Goal: Task Accomplishment & Management: Use online tool/utility

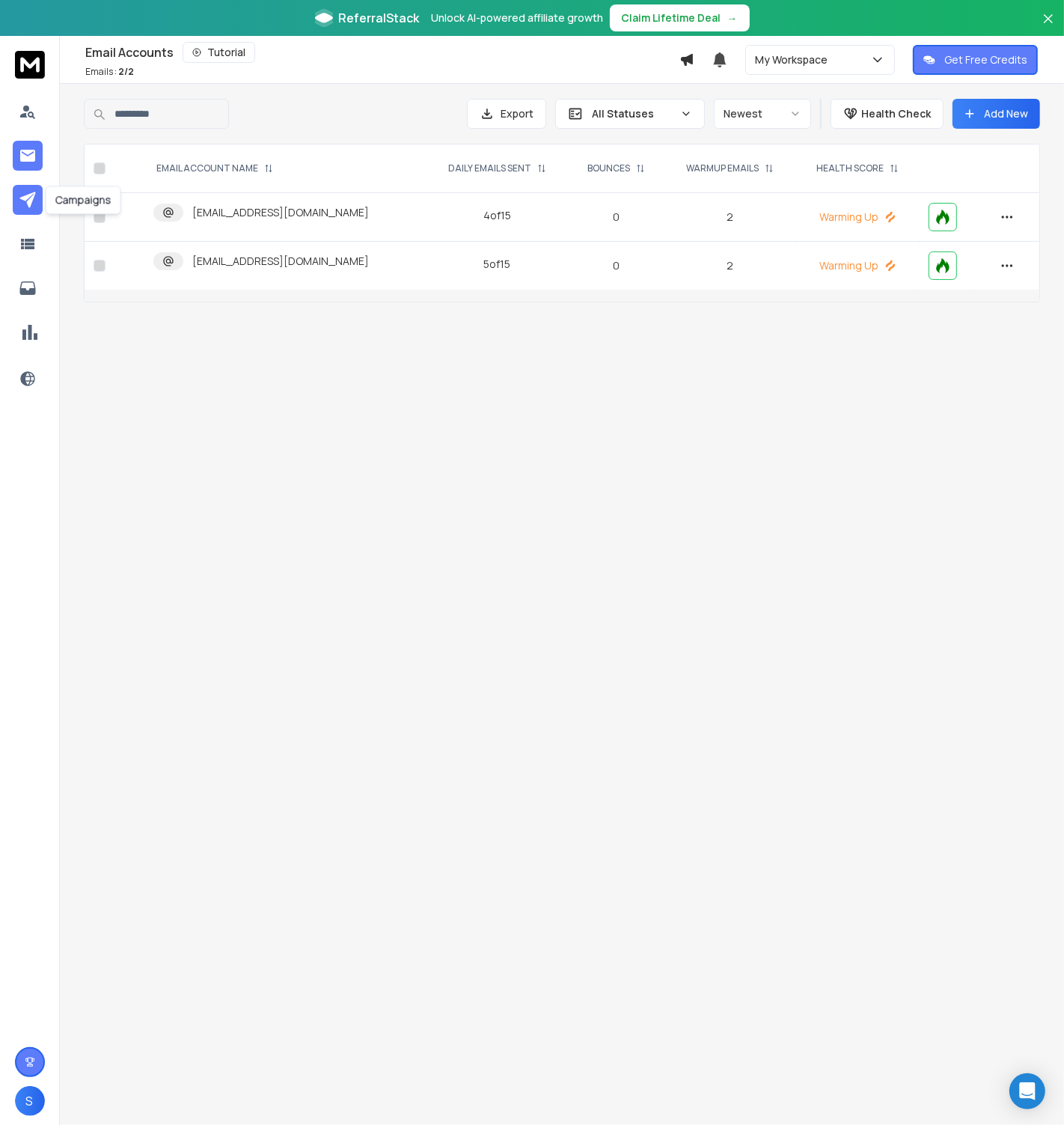
click at [34, 195] on icon at bounding box center [28, 200] width 16 height 16
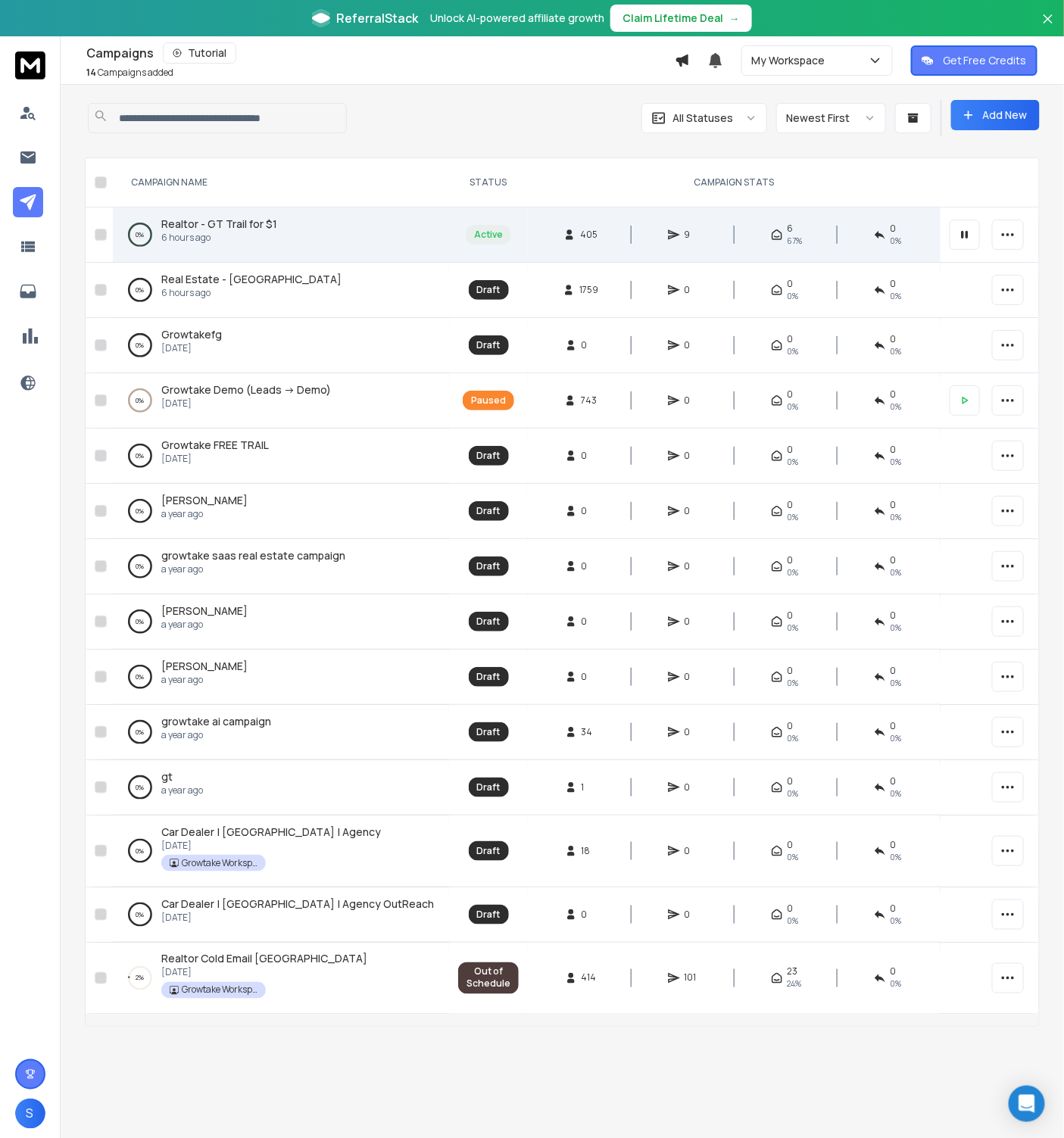
click at [269, 241] on p "6 hours ago" at bounding box center [219, 237] width 116 height 12
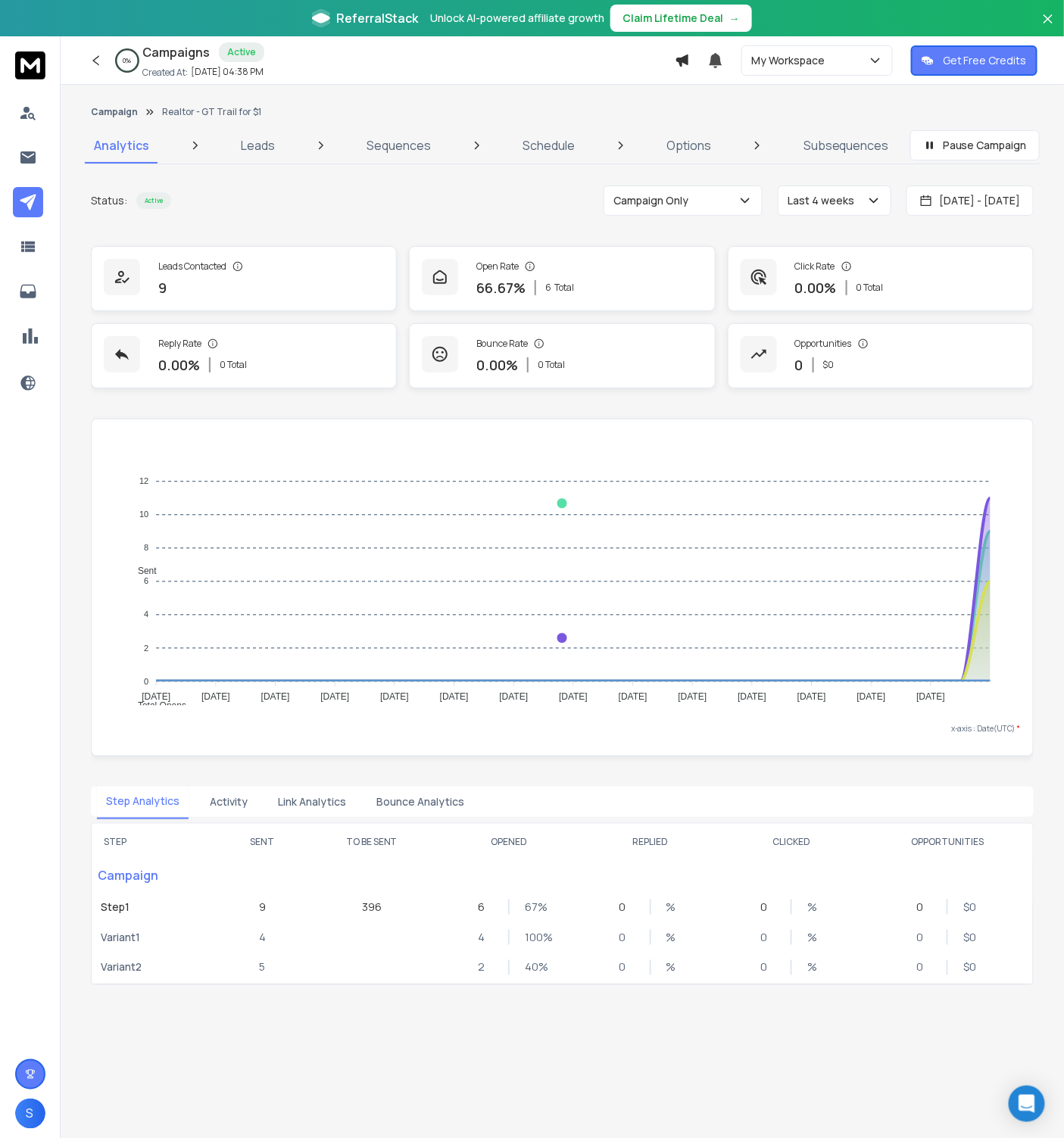
click at [566, 275] on div "Open Rate 66.67 % 6 Total" at bounding box center [525, 278] width 97 height 40
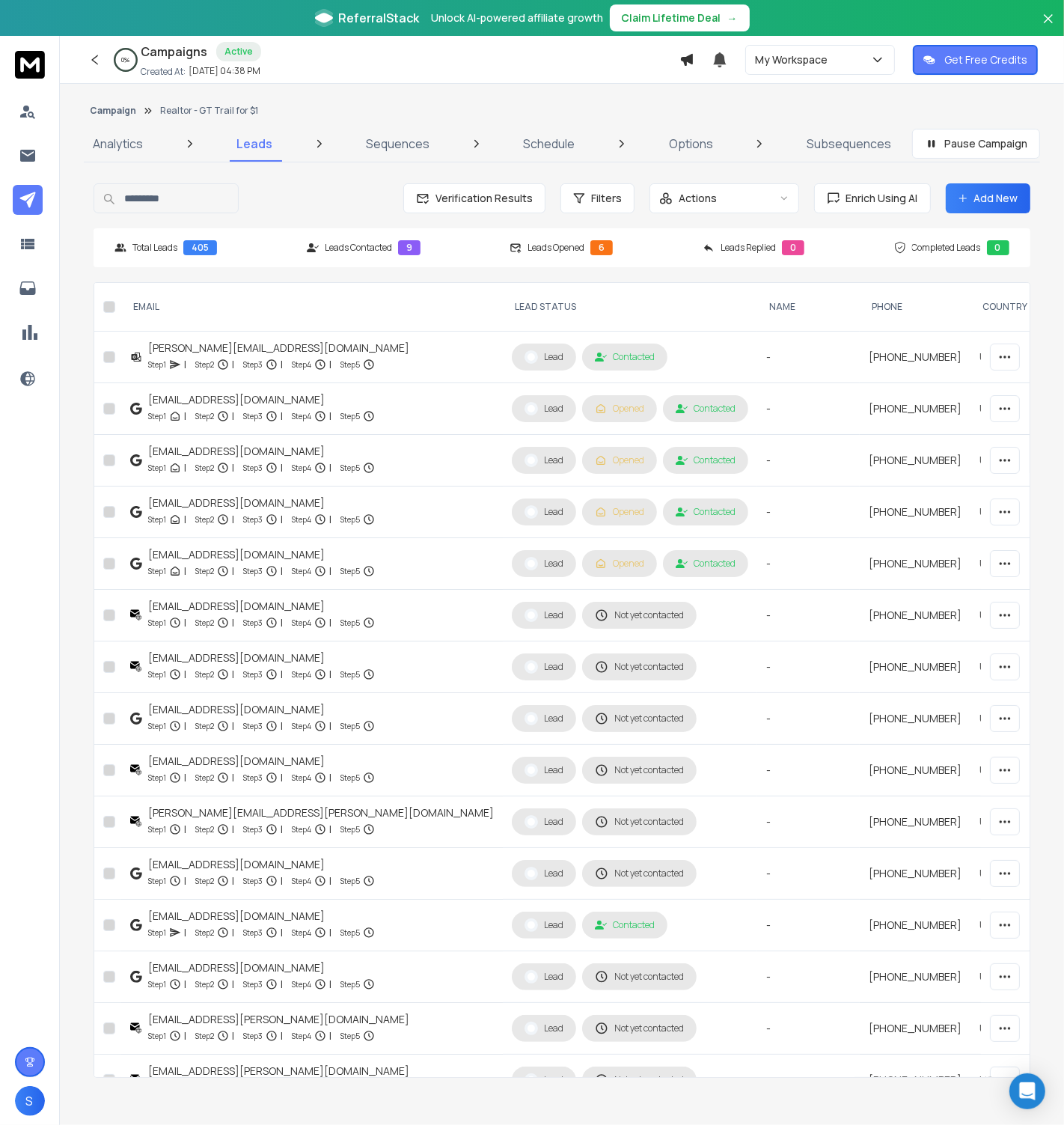
click at [266, 155] on link "Leads" at bounding box center [254, 143] width 54 height 36
click at [96, 135] on p "Analytics" at bounding box center [118, 143] width 50 height 18
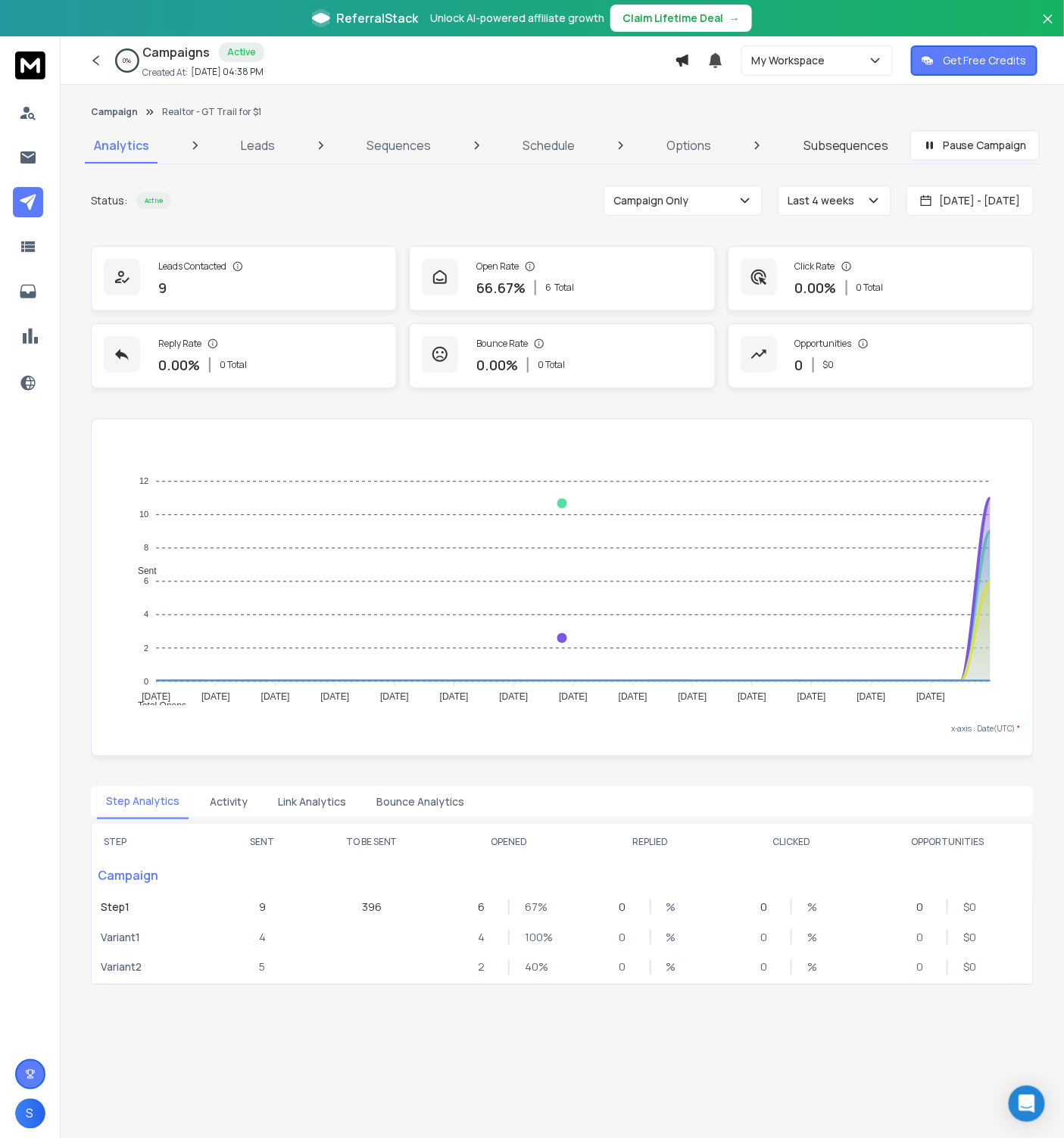
click at [841, 150] on p "Subsequences" at bounding box center [846, 145] width 86 height 18
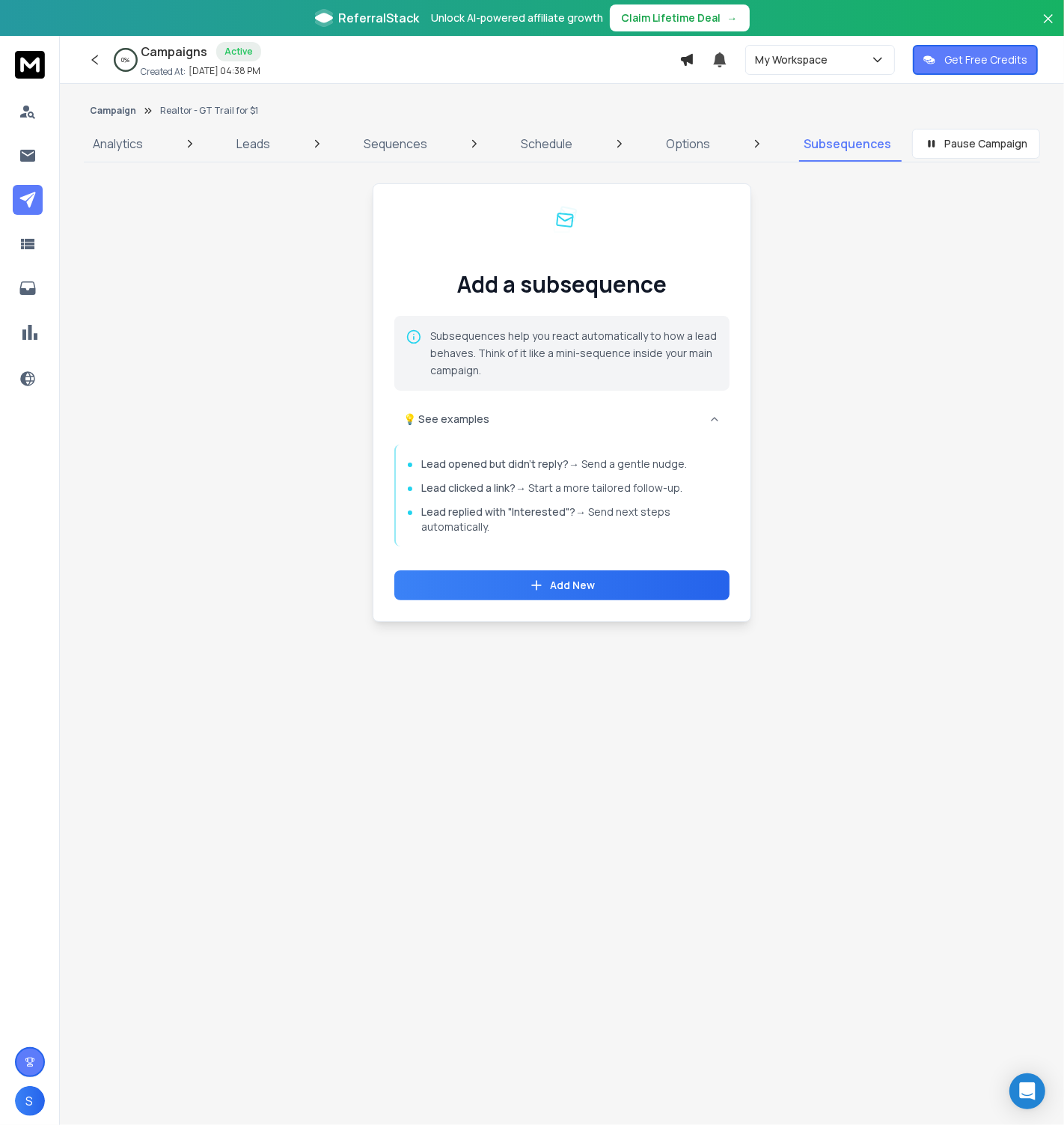
click at [808, 151] on p "Subsequences" at bounding box center [848, 143] width 87 height 18
drag, startPoint x: 581, startPoint y: 599, endPoint x: 592, endPoint y: 591, distance: 13.6
click at [582, 599] on div "Add a subsequence Subsequences help you react automatically to how a lead behav…" at bounding box center [562, 403] width 378 height 438
click at [594, 589] on button "Add New" at bounding box center [562, 585] width 336 height 30
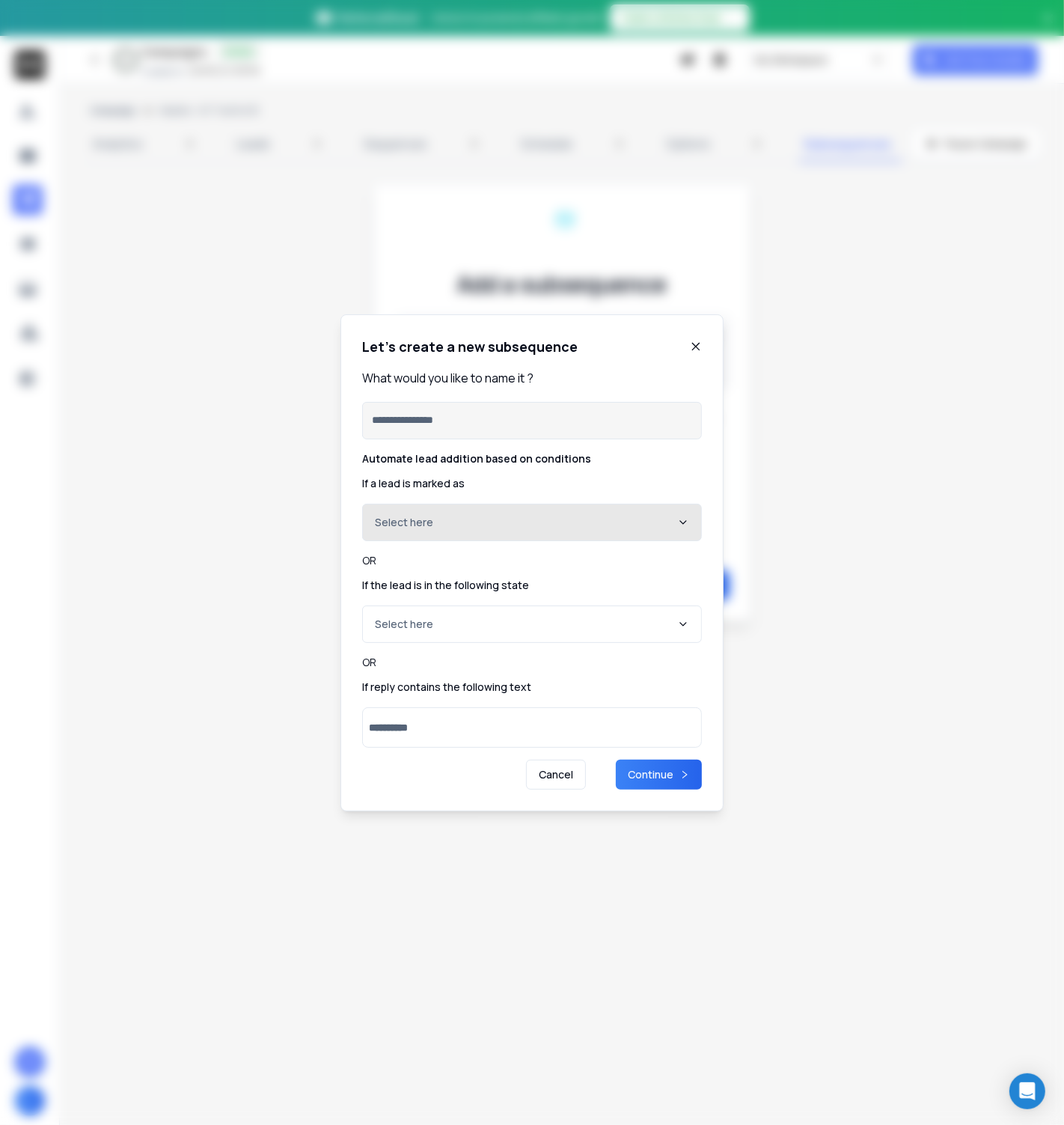
click at [460, 509] on button "Select here" at bounding box center [532, 523] width 340 height 37
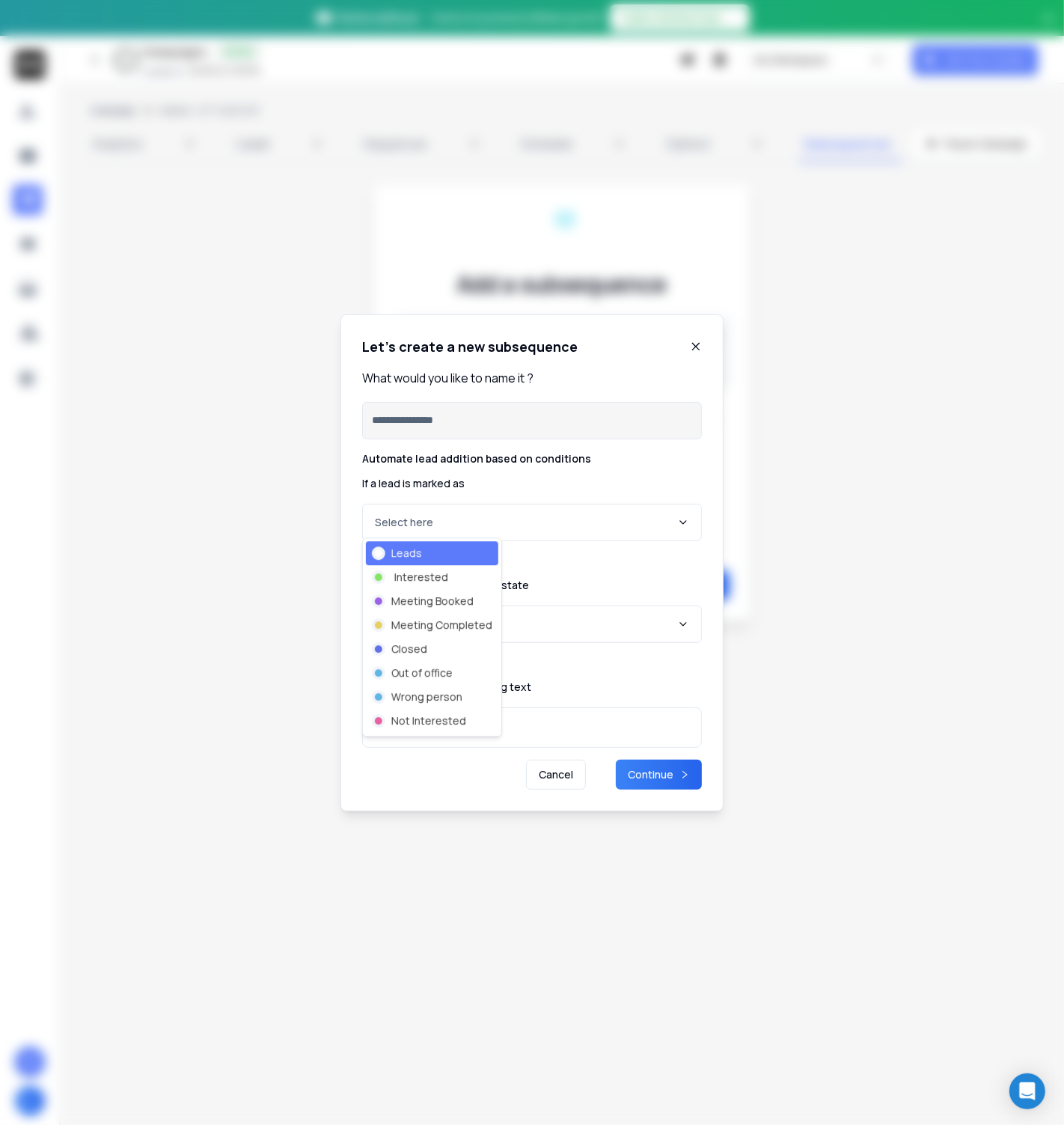
click at [577, 452] on h2 "Automate lead addition based on conditions" at bounding box center [532, 459] width 340 height 15
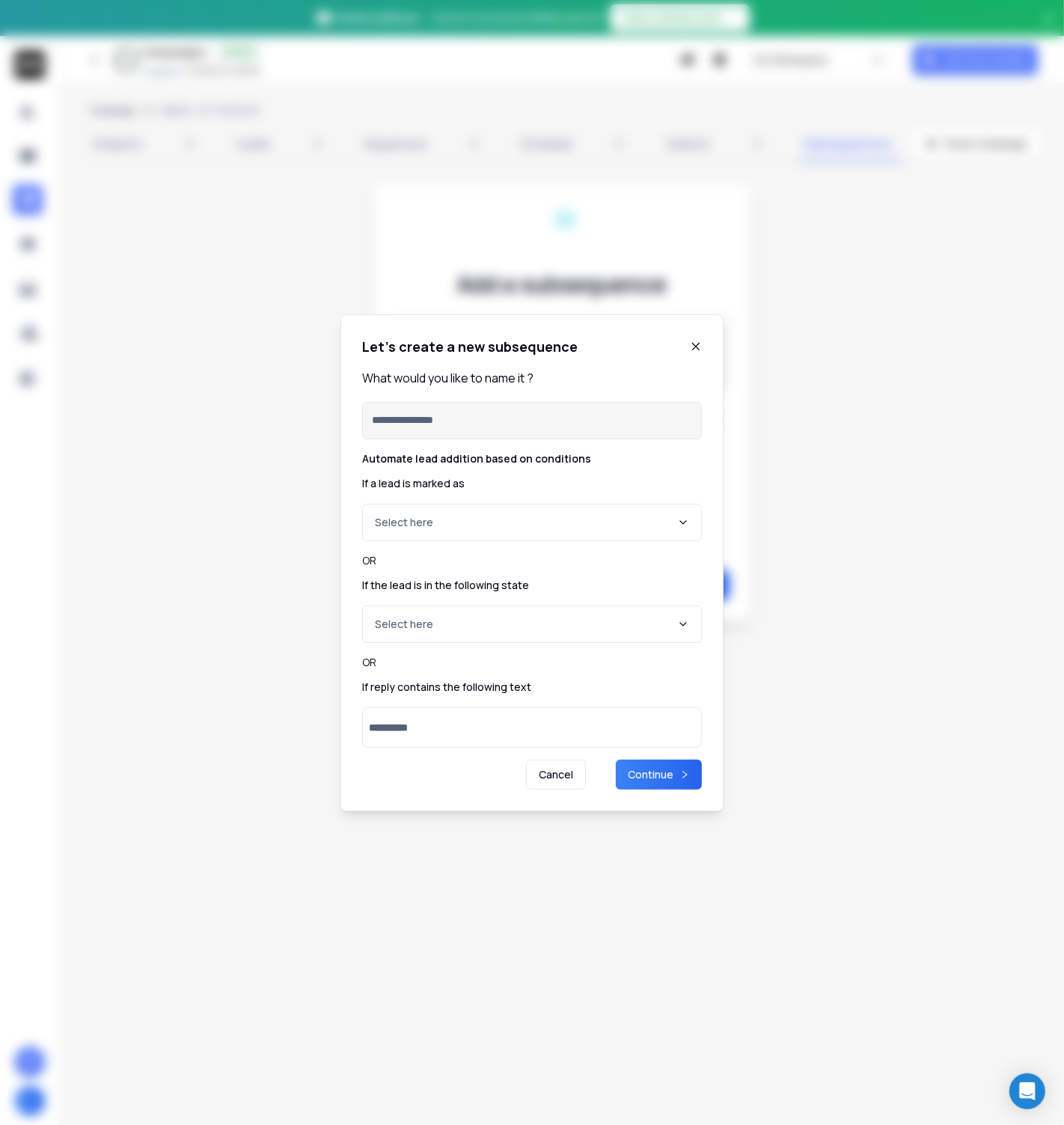
click at [646, 393] on form "Automate lead addition based on conditions If a lead is marked as Select here O…" at bounding box center [532, 589] width 340 height 403
click at [651, 410] on input at bounding box center [532, 420] width 340 height 37
click at [698, 324] on div "Let’s create a new subsequence What would you like to name it ? Automate lead a…" at bounding box center [532, 563] width 383 height 497
click at [696, 342] on icon at bounding box center [695, 346] width 8 height 8
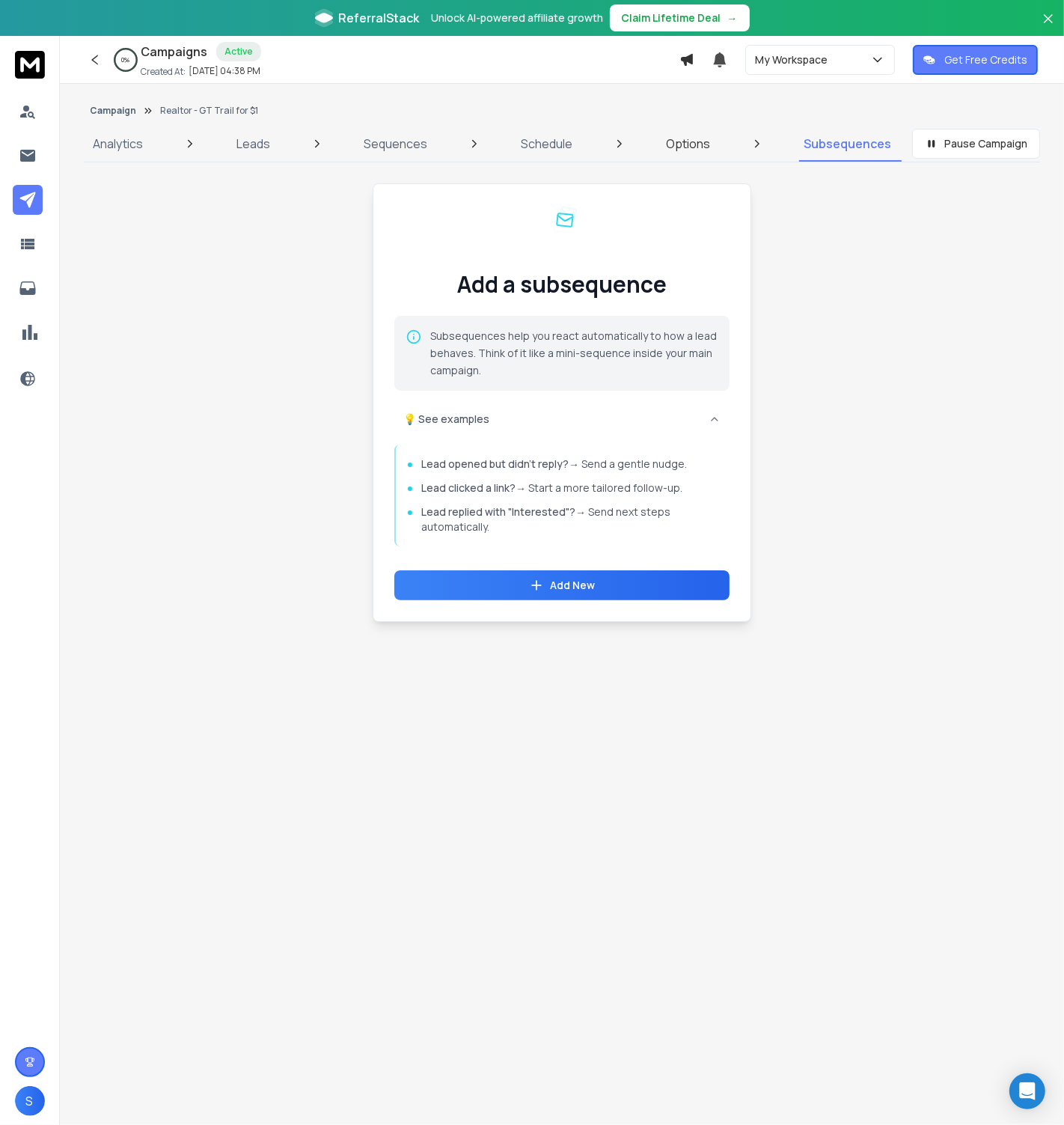
click at [679, 152] on link "Options" at bounding box center [688, 143] width 62 height 36
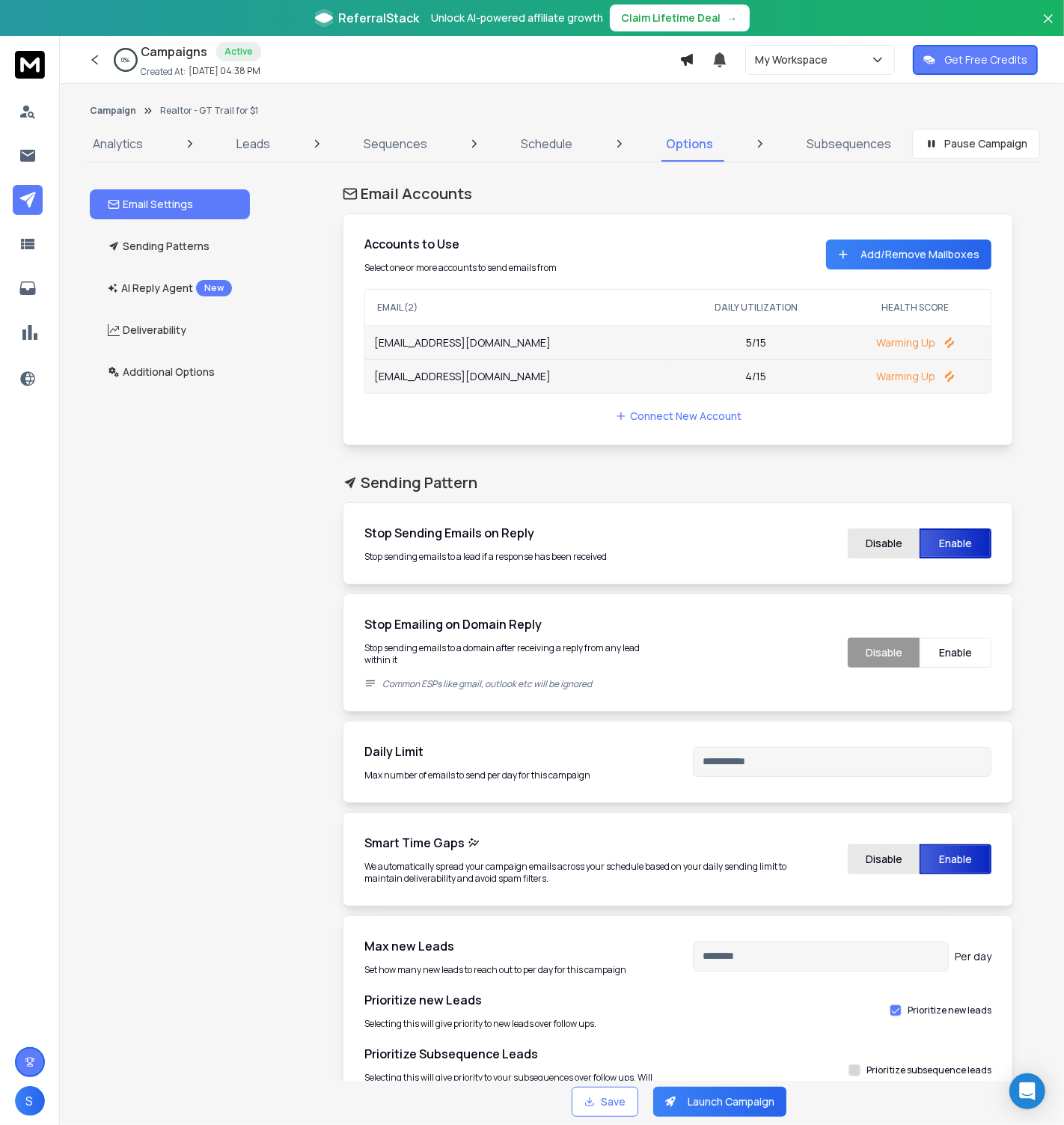
click at [560, 485] on h1 "Sending Pattern" at bounding box center [678, 483] width 670 height 21
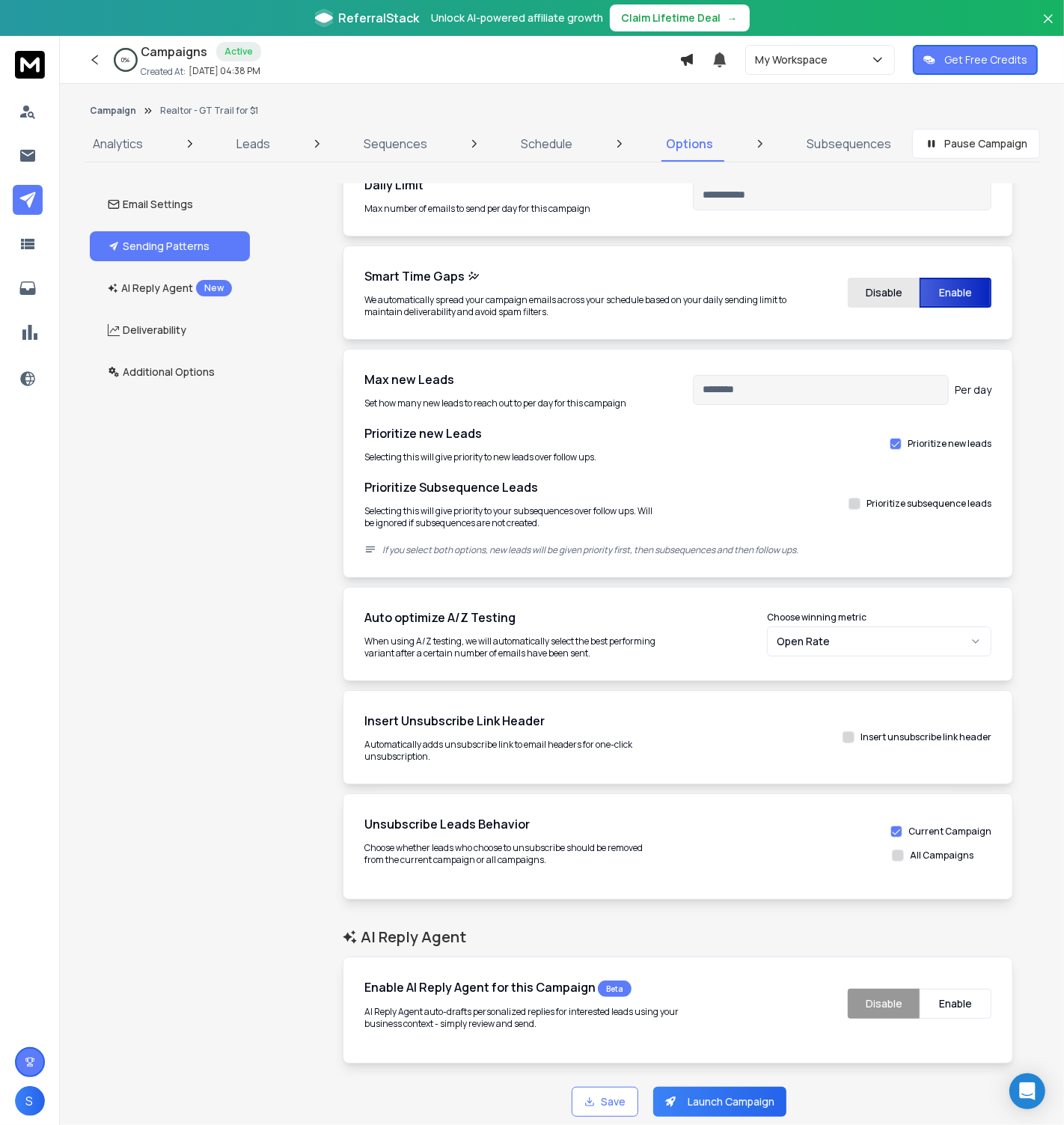
scroll to position [766, 0]
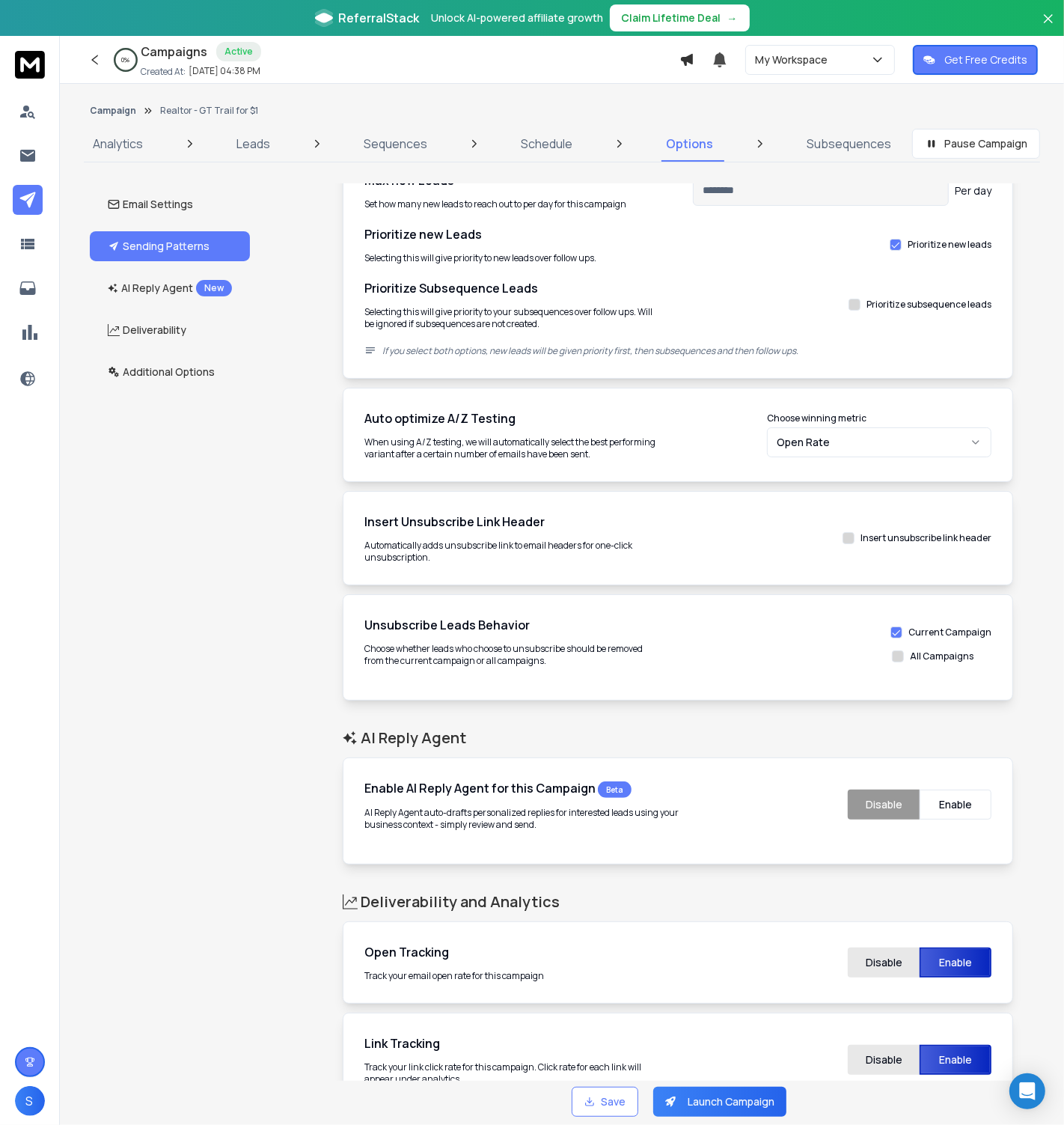
click at [671, 704] on div "Email Accounts Accounts to Use Select one or more accounts to send emails from …" at bounding box center [678, 997] width 670 height 3159
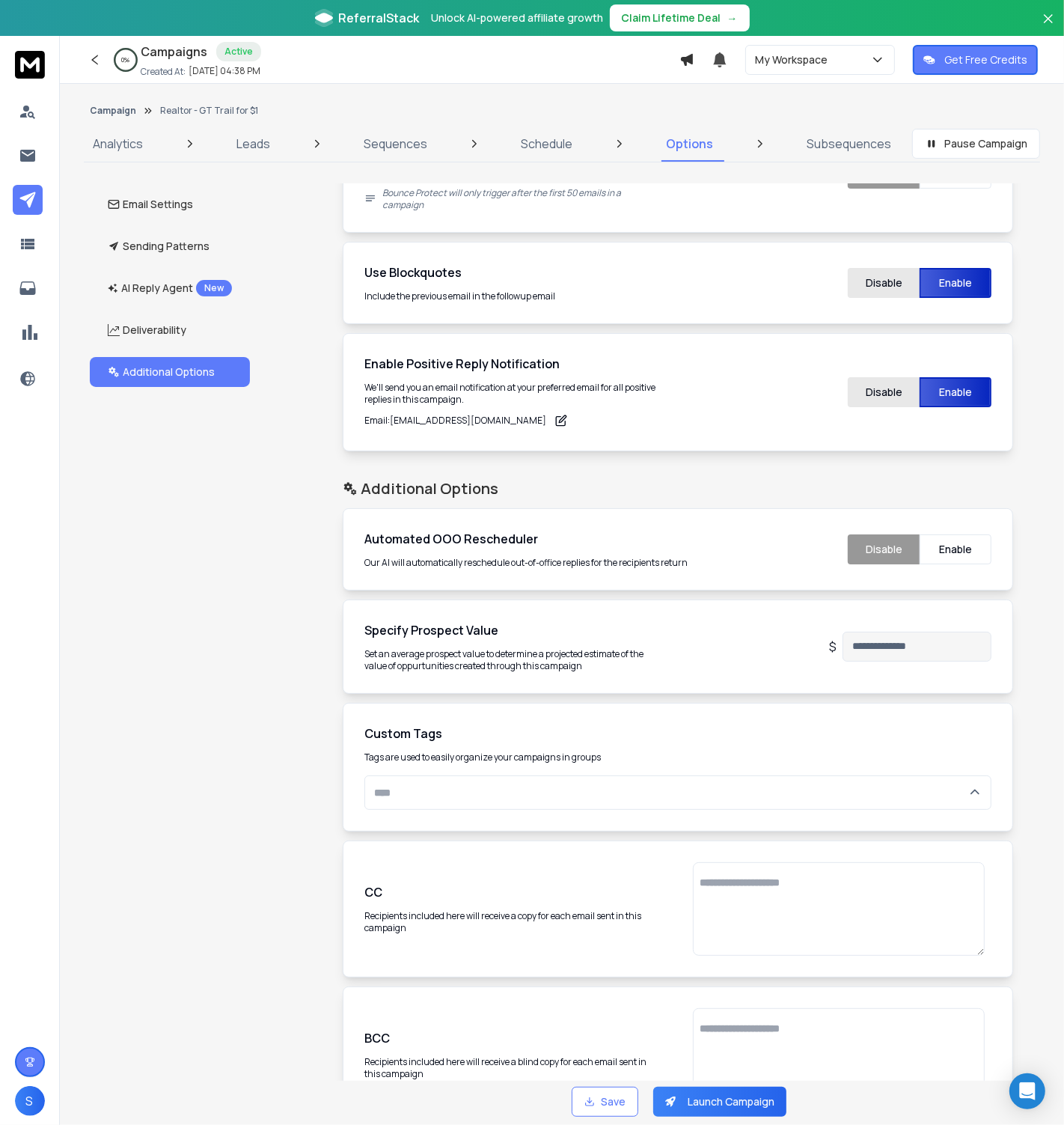
scroll to position [2243, 0]
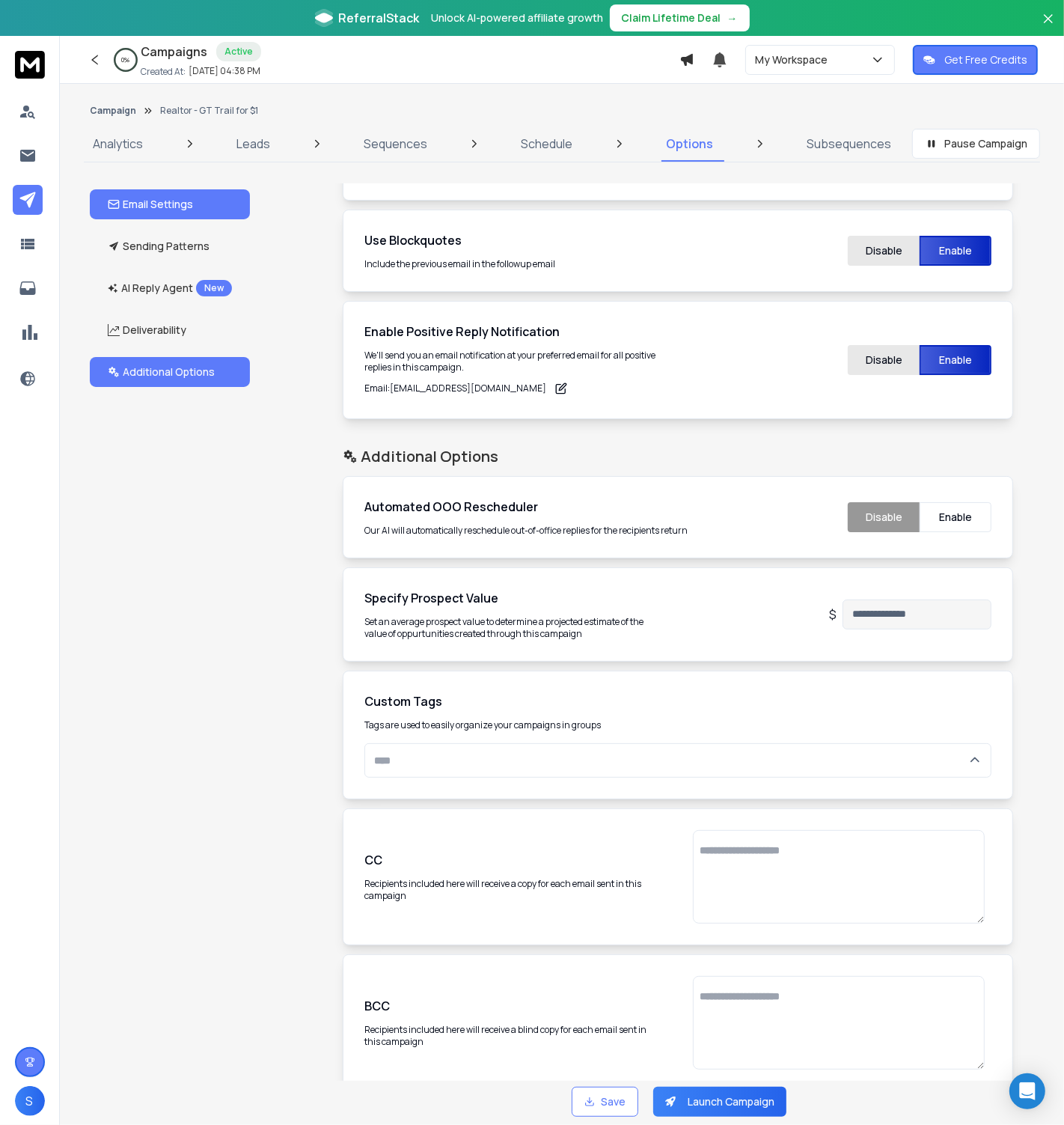
click at [181, 204] on p "Email Settings" at bounding box center [150, 204] width 85 height 15
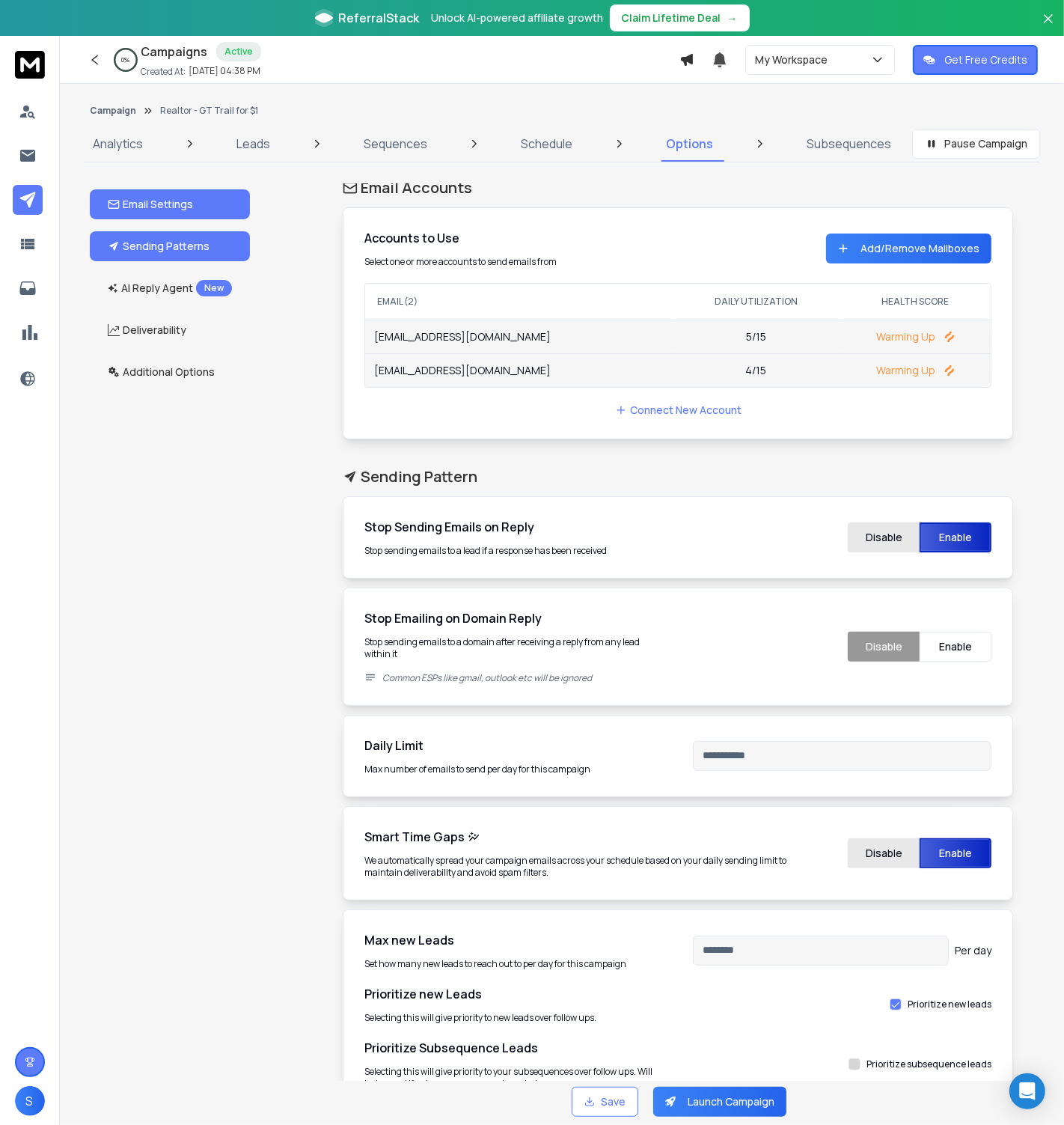
scroll to position [0, 0]
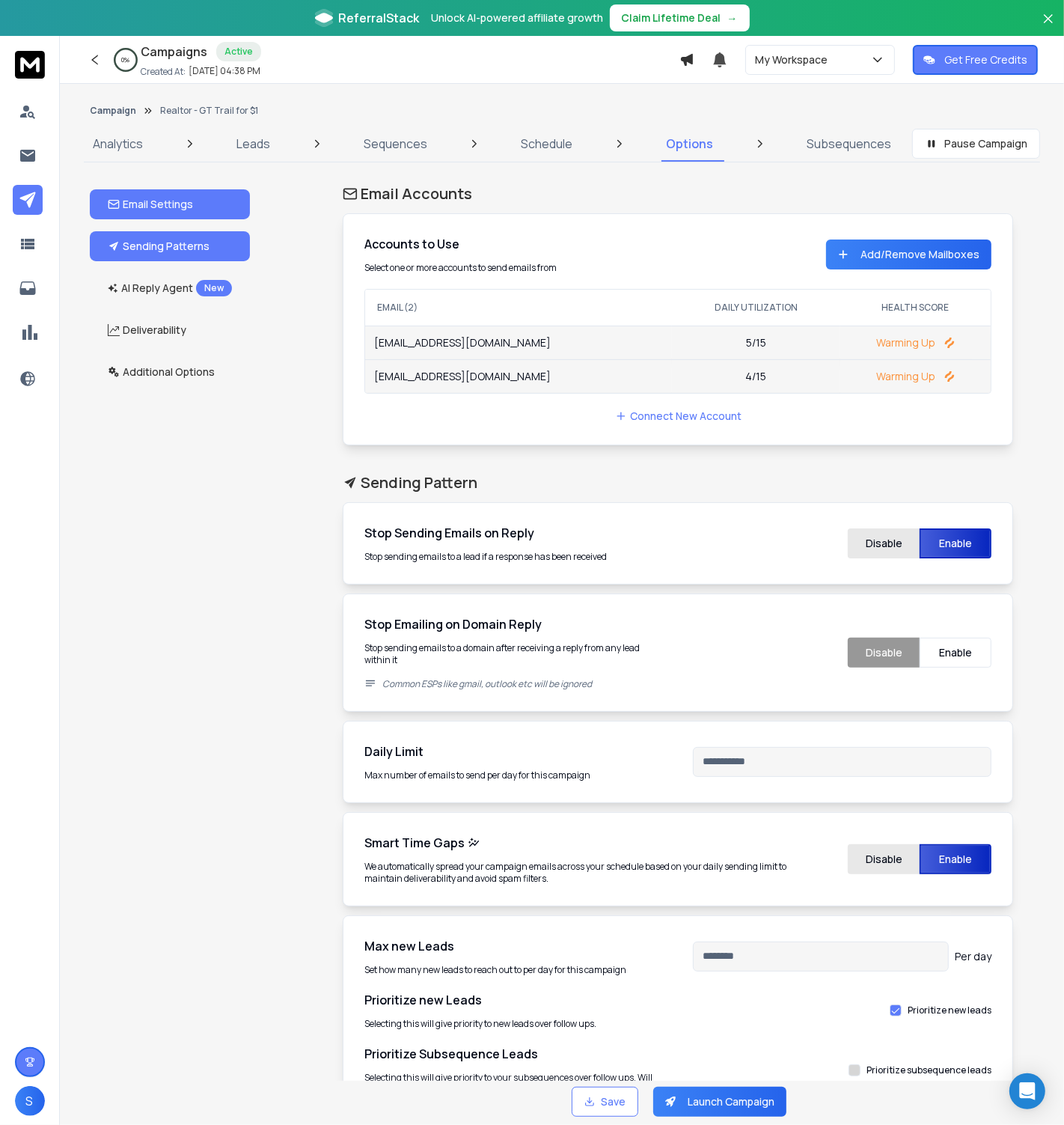
click at [142, 249] on p "Sending Patterns" at bounding box center [158, 246] width 102 height 15
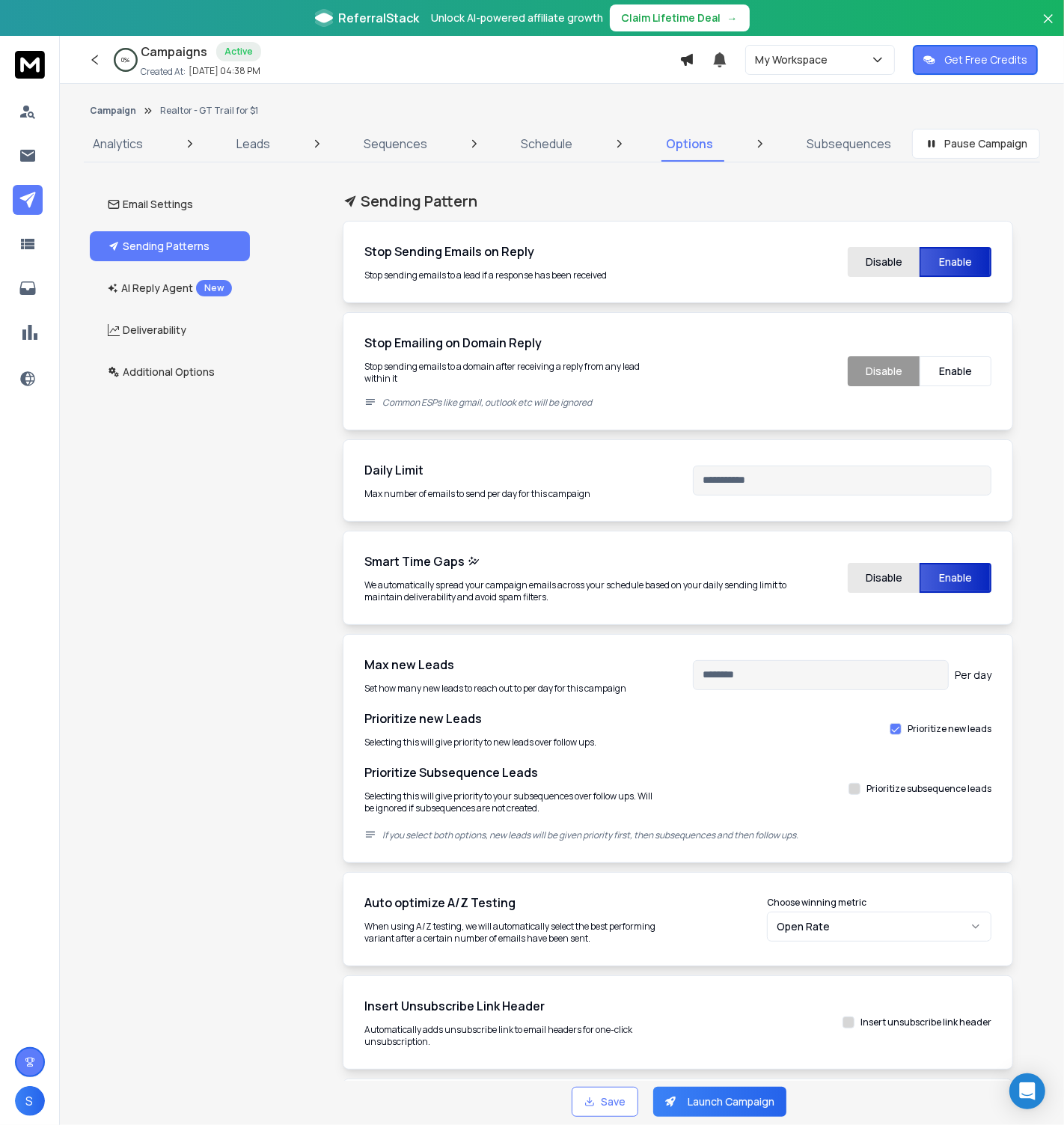
scroll to position [286, 0]
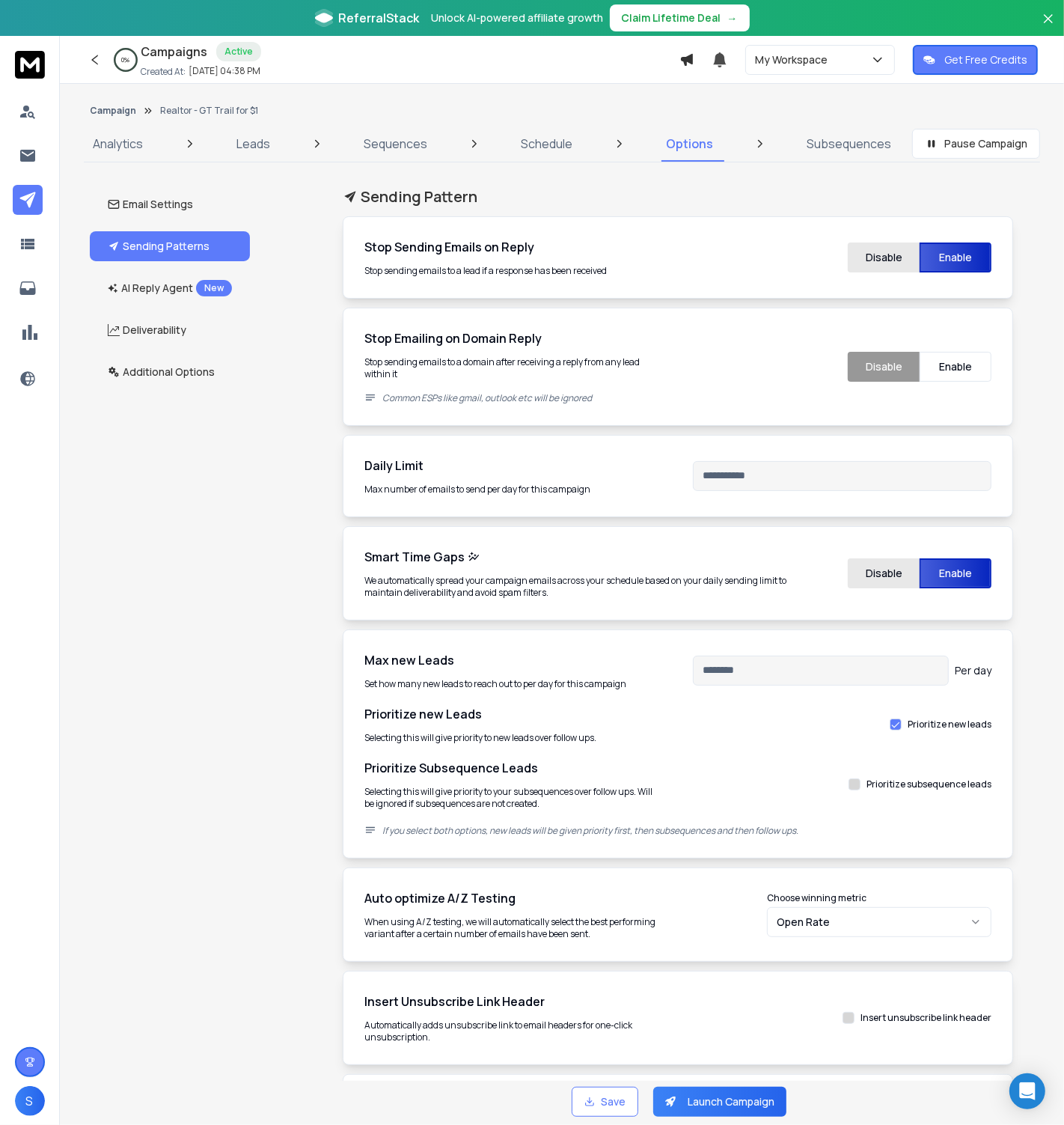
type button "email-settings"
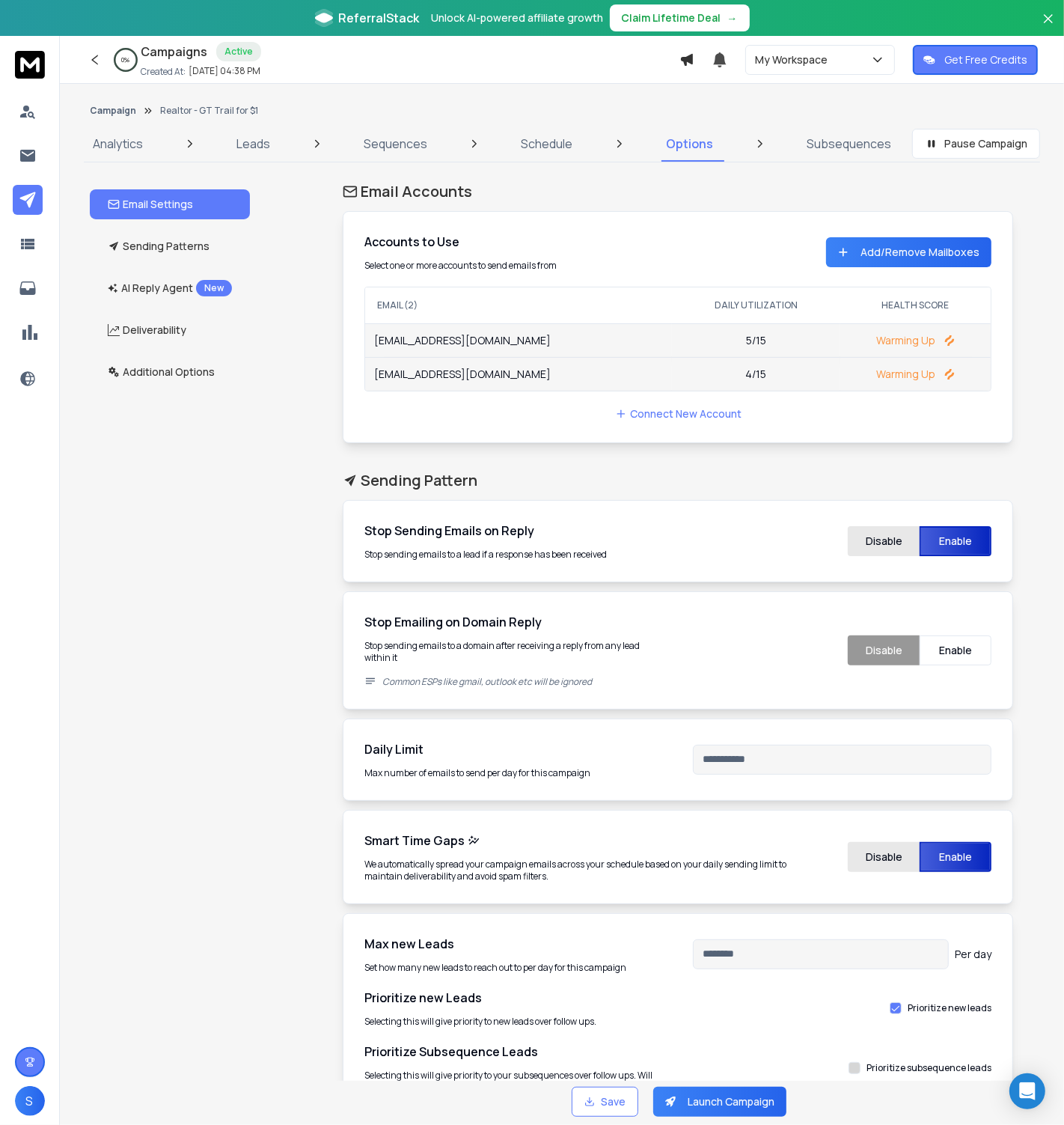
scroll to position [0, 0]
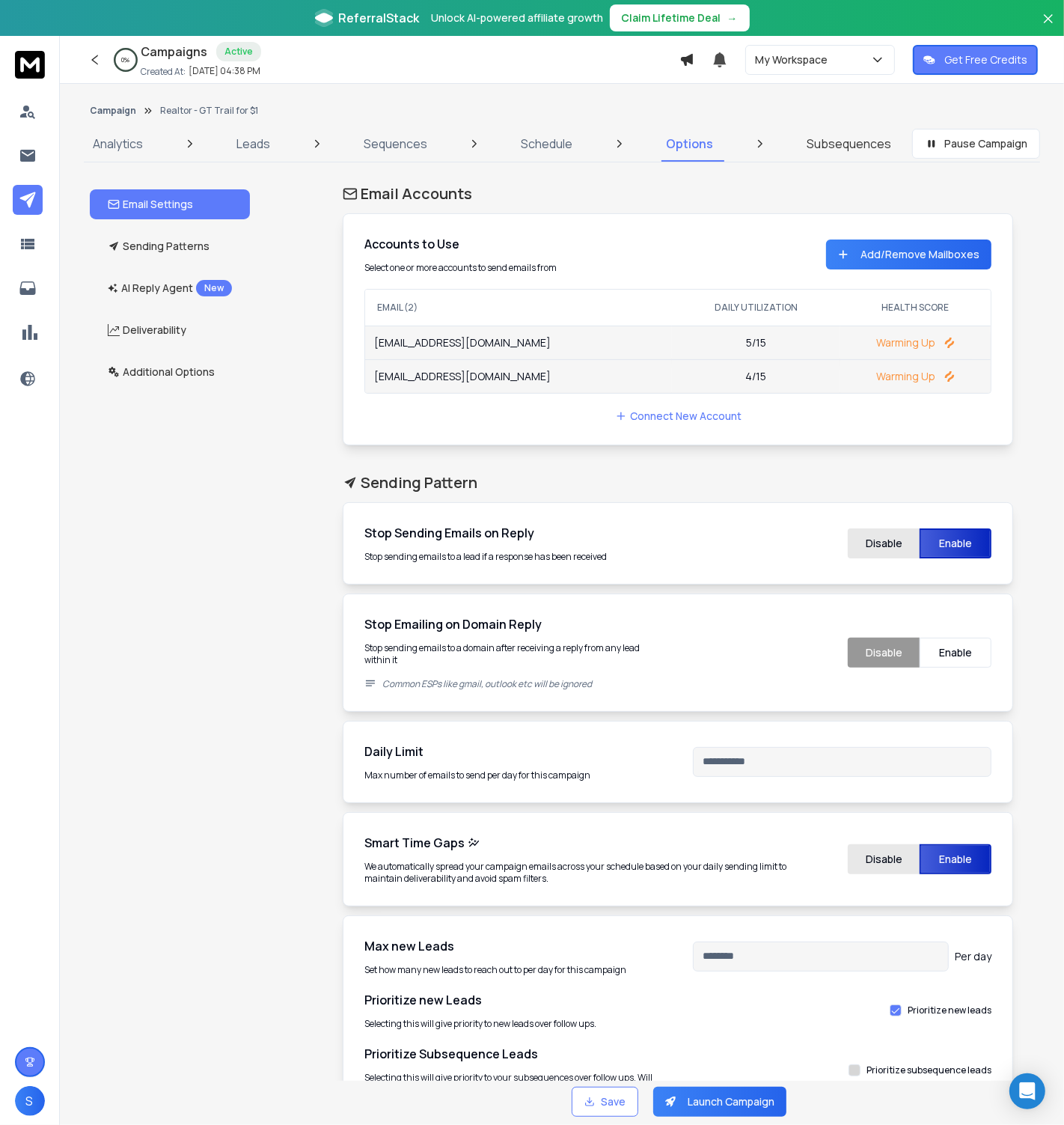
click at [828, 144] on p "Subsequences" at bounding box center [849, 143] width 85 height 18
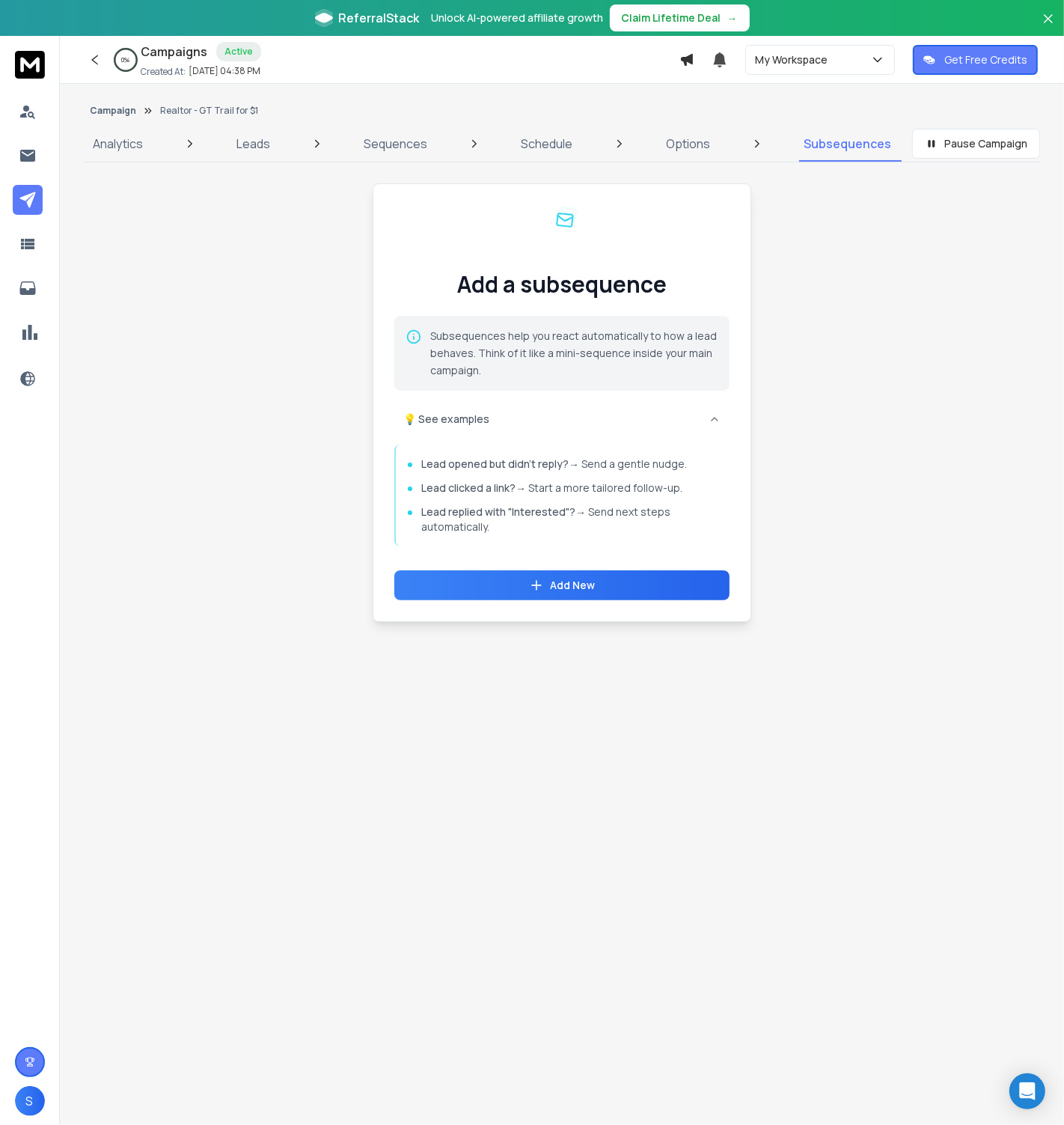
drag, startPoint x: 654, startPoint y: 468, endPoint x: 629, endPoint y: 392, distance: 80.0
click at [654, 468] on p "Lead opened but didn't reply? → Send a gentle nudge." at bounding box center [554, 464] width 265 height 15
click at [125, 152] on link "Analytics" at bounding box center [118, 143] width 68 height 36
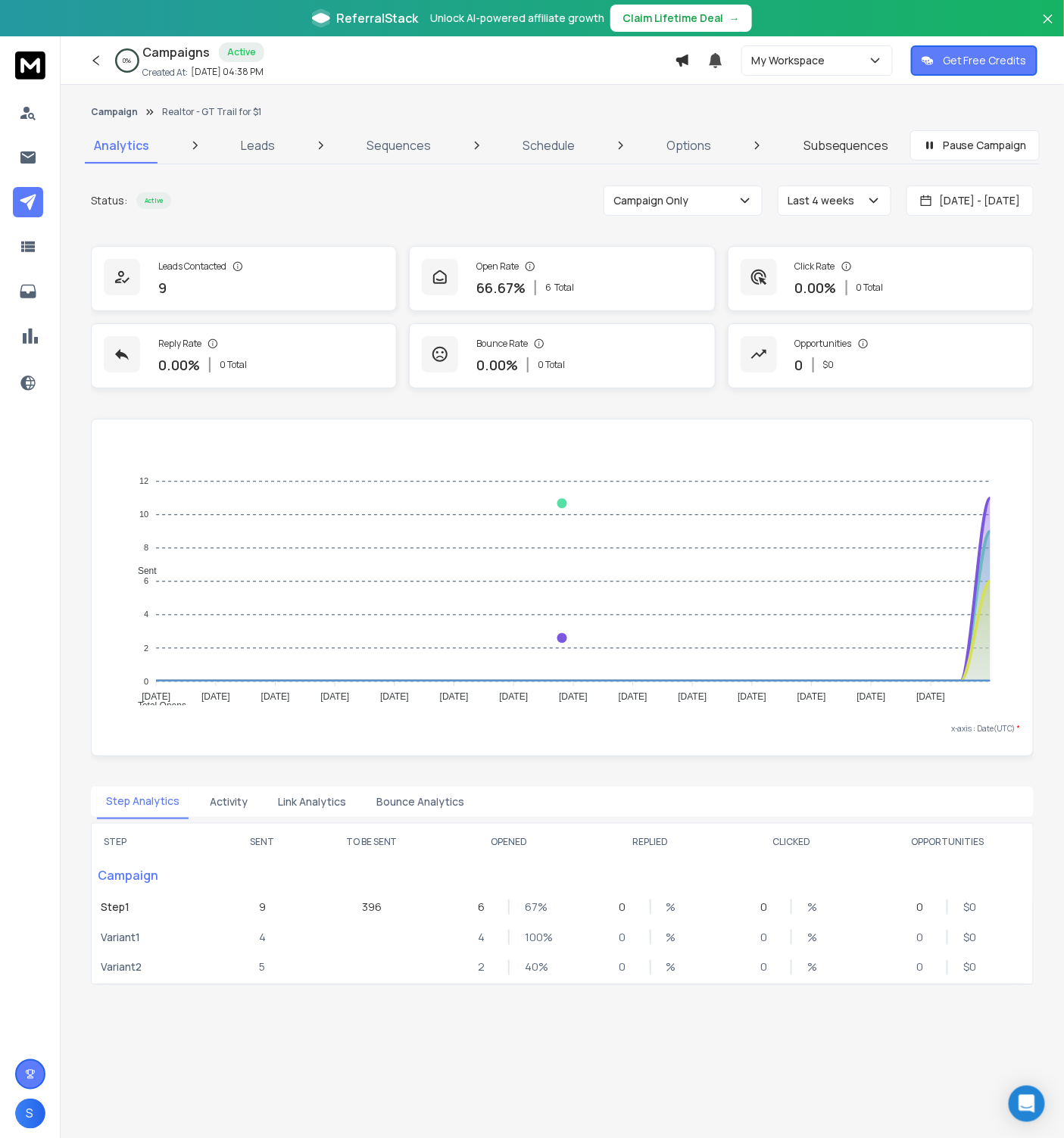
click at [844, 134] on link "Subsequences" at bounding box center [846, 145] width 104 height 36
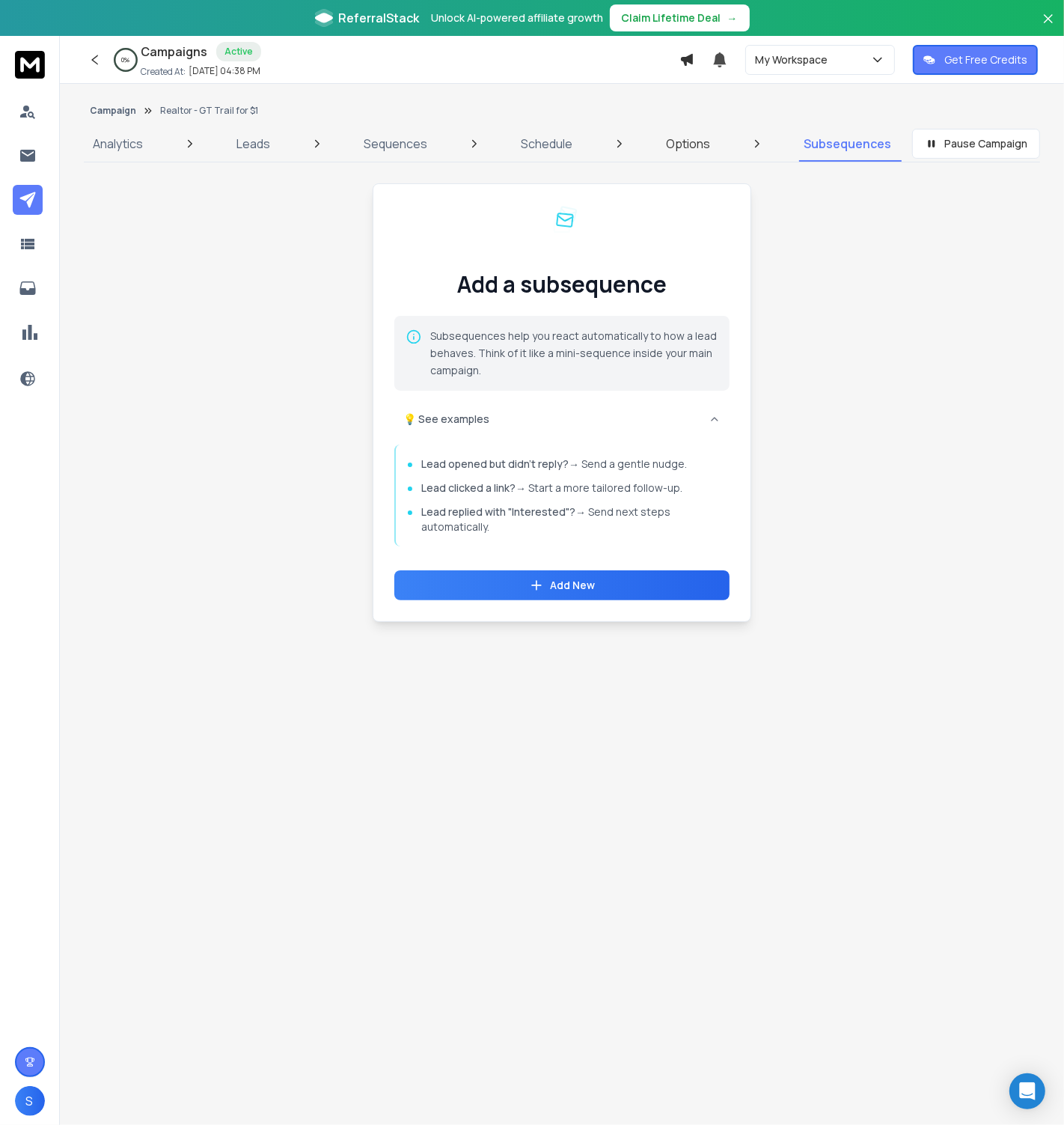
click at [718, 136] on link "Options" at bounding box center [688, 143] width 62 height 36
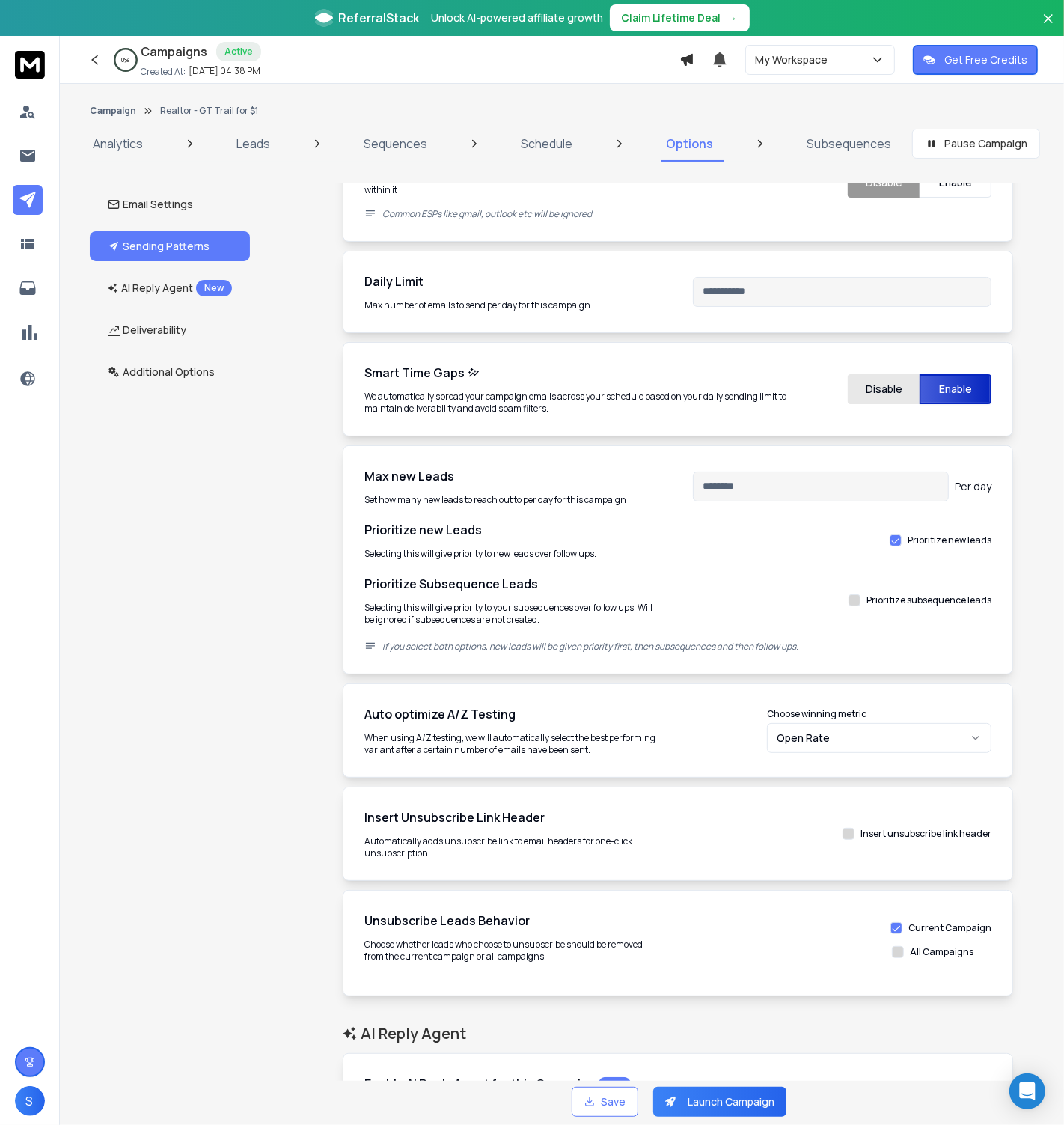
scroll to position [950, 0]
